Goal: Check status: Check status

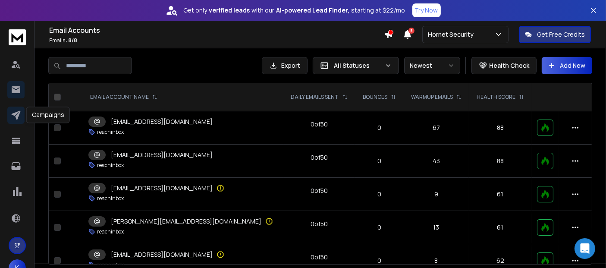
click at [18, 117] on icon at bounding box center [16, 115] width 10 height 10
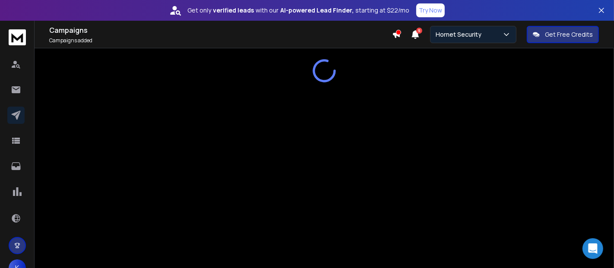
click at [455, 36] on p "Hornet Security" at bounding box center [459, 34] width 49 height 9
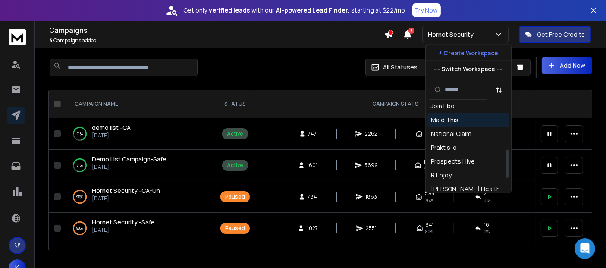
scroll to position [96, 0]
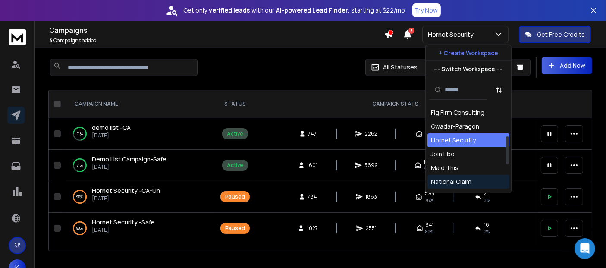
click at [461, 179] on div "National Claim" at bounding box center [451, 181] width 41 height 9
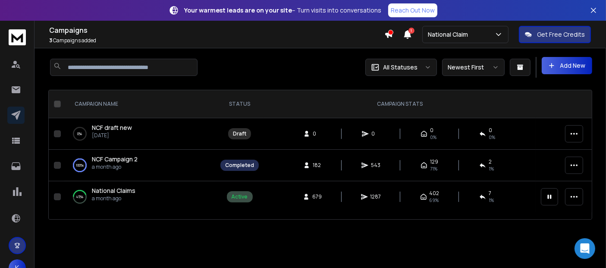
click at [115, 189] on span "National Claims" at bounding box center [114, 190] width 44 height 8
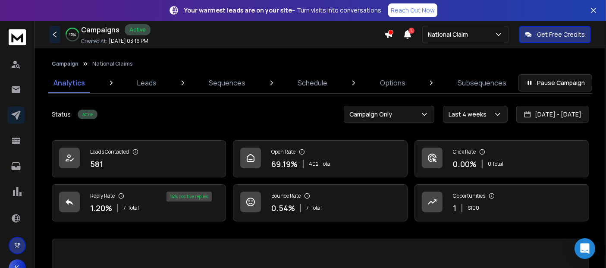
click at [53, 33] on icon at bounding box center [55, 35] width 8 height 8
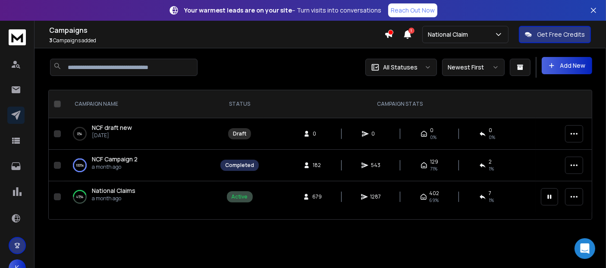
click at [255, 243] on div "Campaigns 3 Campaigns Added All Statuses Newest First Add New CAMPAIGN NAME STA…" at bounding box center [320, 191] width 544 height 268
